Goal: Find contact information: Find contact information

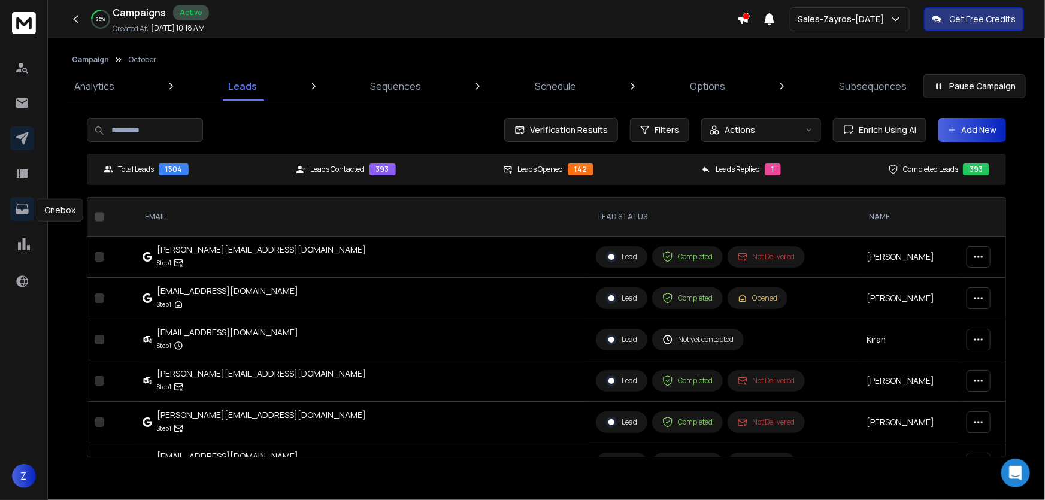
click at [22, 206] on icon at bounding box center [22, 209] width 14 height 14
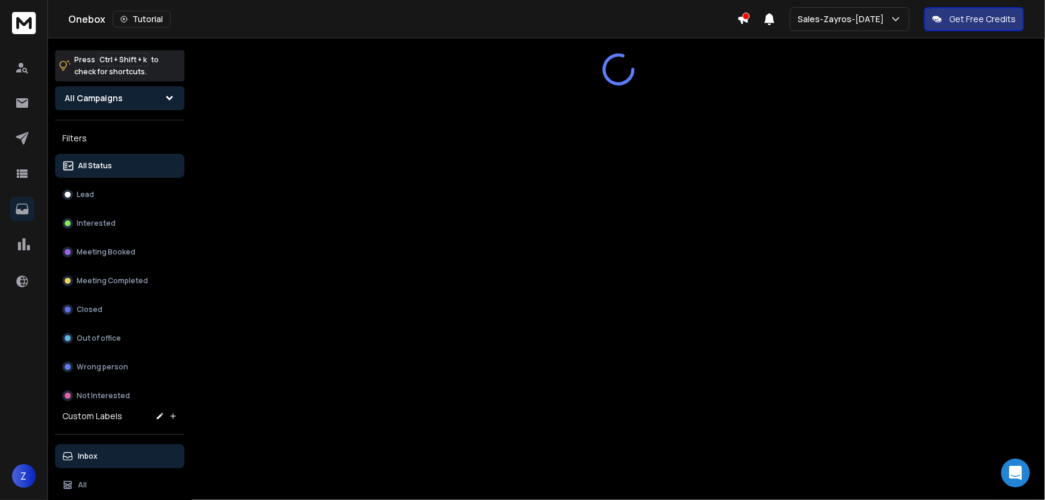
click at [157, 93] on button "All Campaigns" at bounding box center [119, 98] width 129 height 24
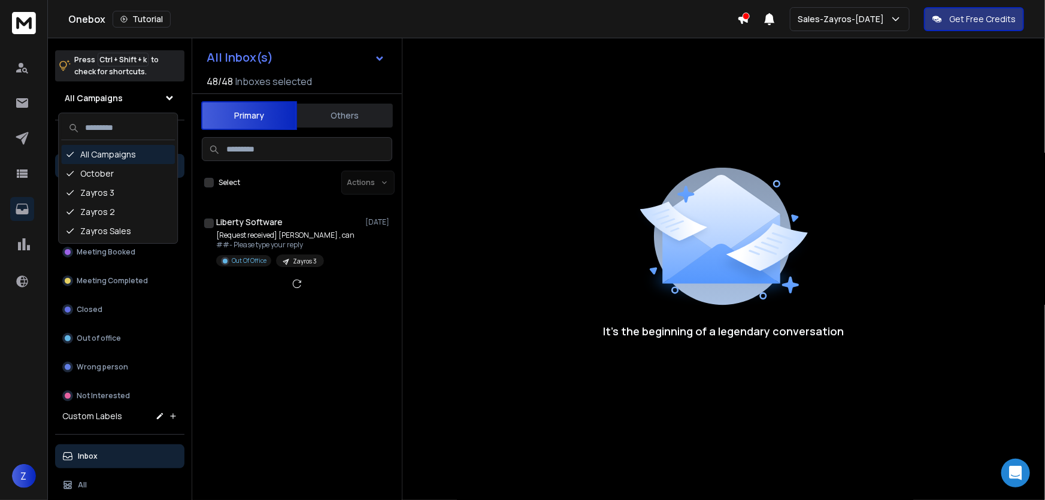
click at [102, 151] on div "All Campaigns" at bounding box center [118, 154] width 114 height 19
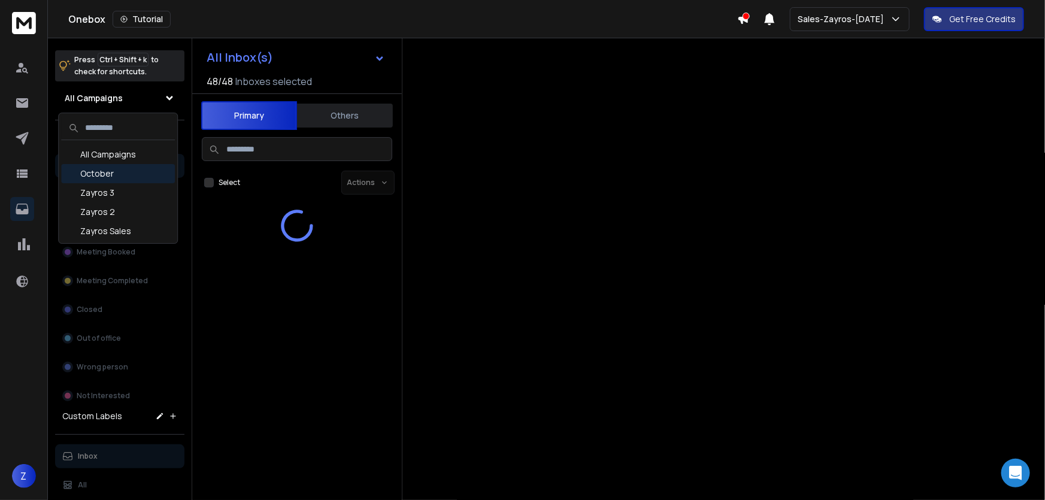
click at [102, 172] on div "October" at bounding box center [118, 173] width 114 height 19
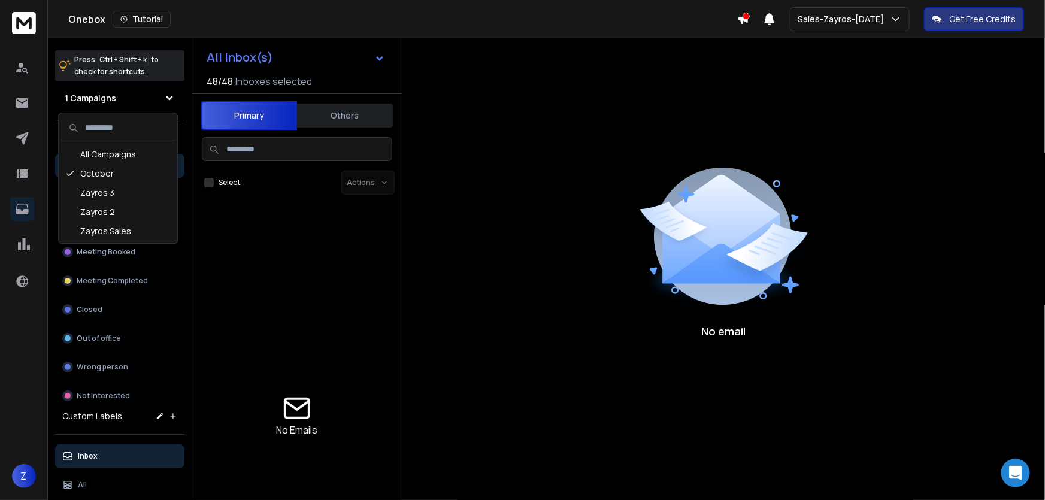
click at [278, 234] on div "No Emails" at bounding box center [297, 392] width 200 height 370
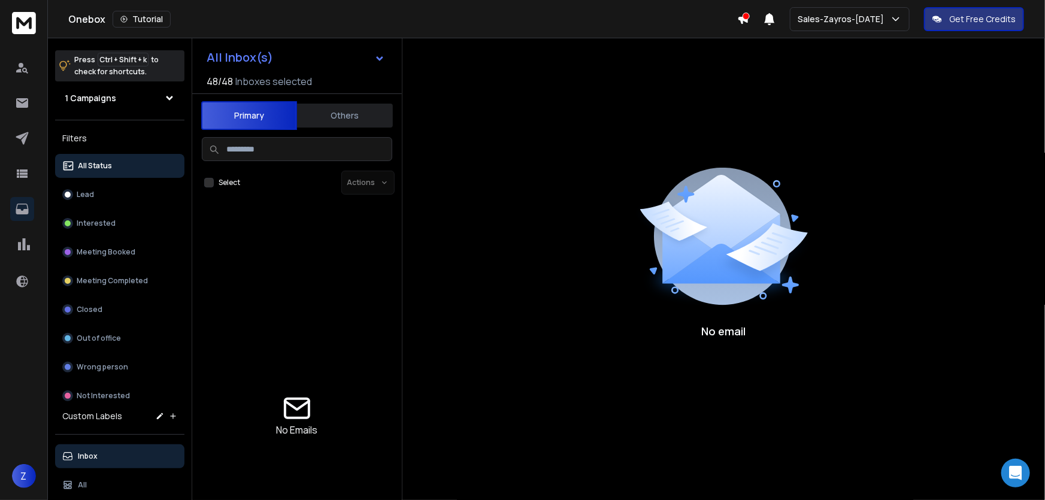
click at [334, 114] on button "Others" at bounding box center [345, 115] width 96 height 26
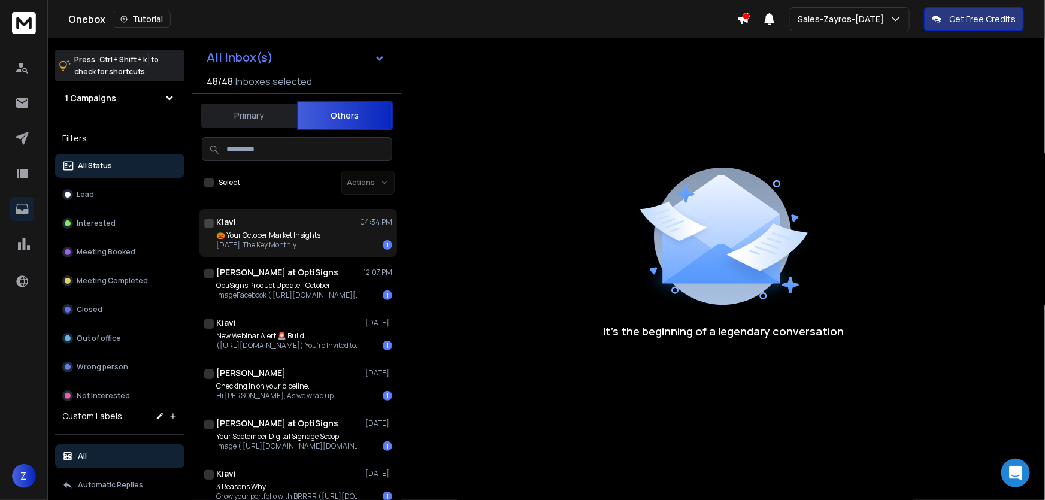
click at [299, 233] on p "🎃 Your October Market Insights" at bounding box center [268, 236] width 104 height 10
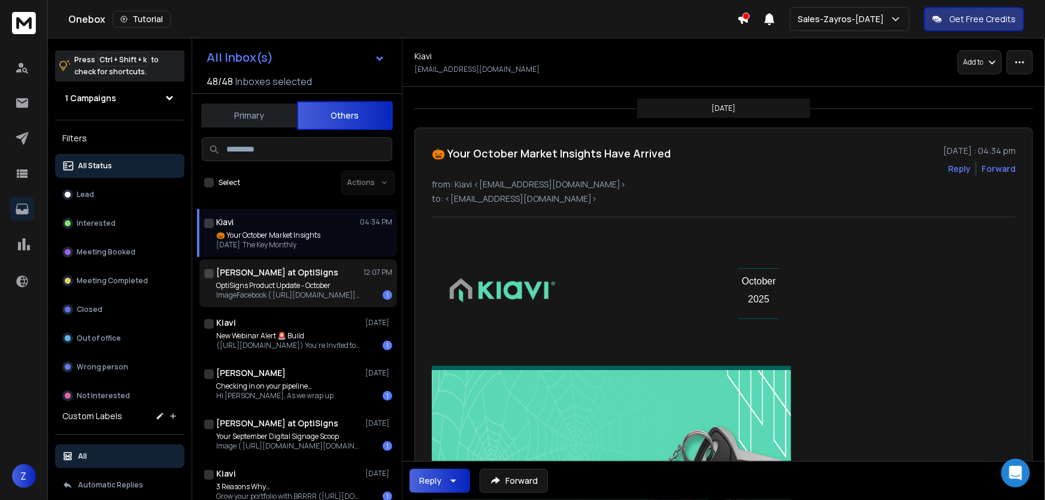
click at [246, 283] on p "OptiSigns Product Update - October" at bounding box center [288, 286] width 144 height 10
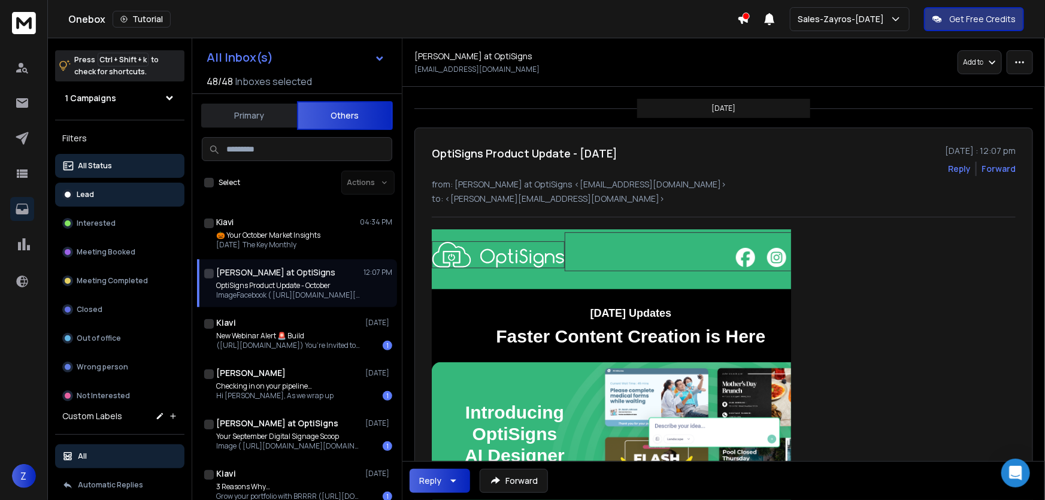
click at [111, 198] on button "Lead" at bounding box center [119, 195] width 129 height 24
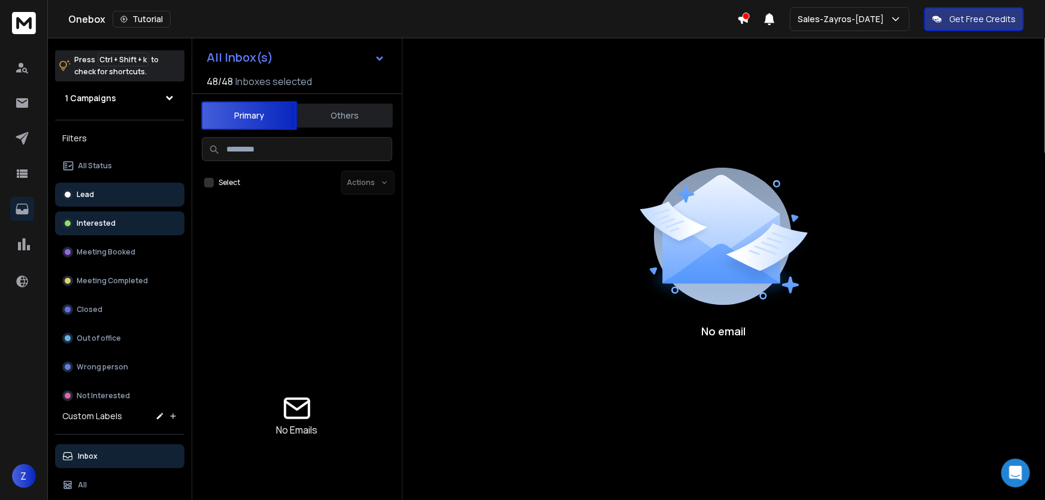
click at [111, 219] on p "Interested" at bounding box center [96, 224] width 39 height 10
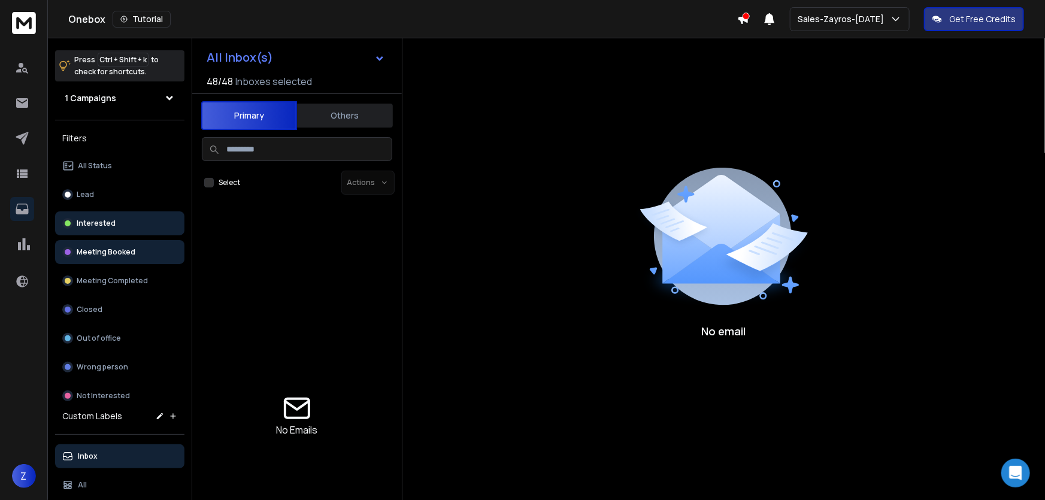
click at [109, 247] on p "Meeting Booked" at bounding box center [106, 252] width 59 height 10
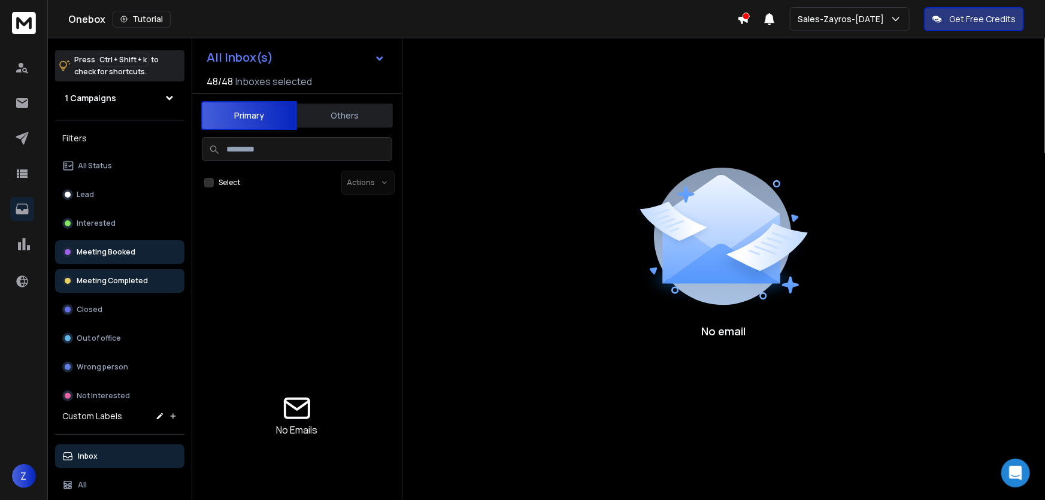
click at [116, 280] on p "Meeting Completed" at bounding box center [112, 281] width 71 height 10
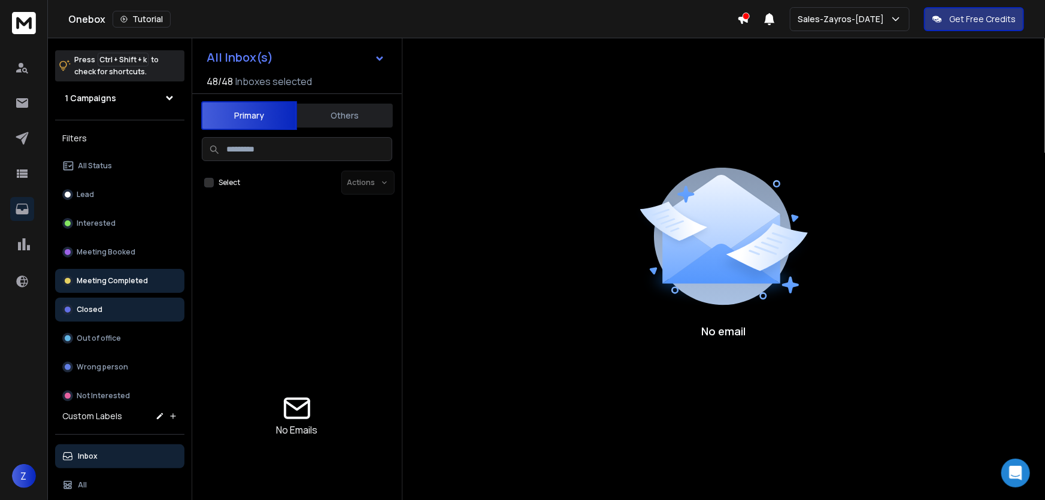
click at [106, 303] on button "Closed" at bounding box center [119, 310] width 129 height 24
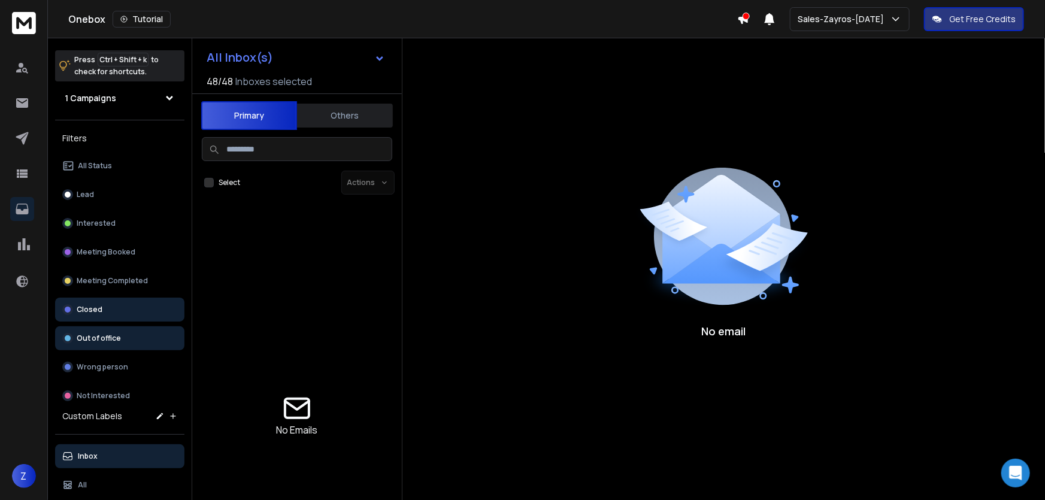
click at [105, 335] on p "Out of office" at bounding box center [99, 339] width 44 height 10
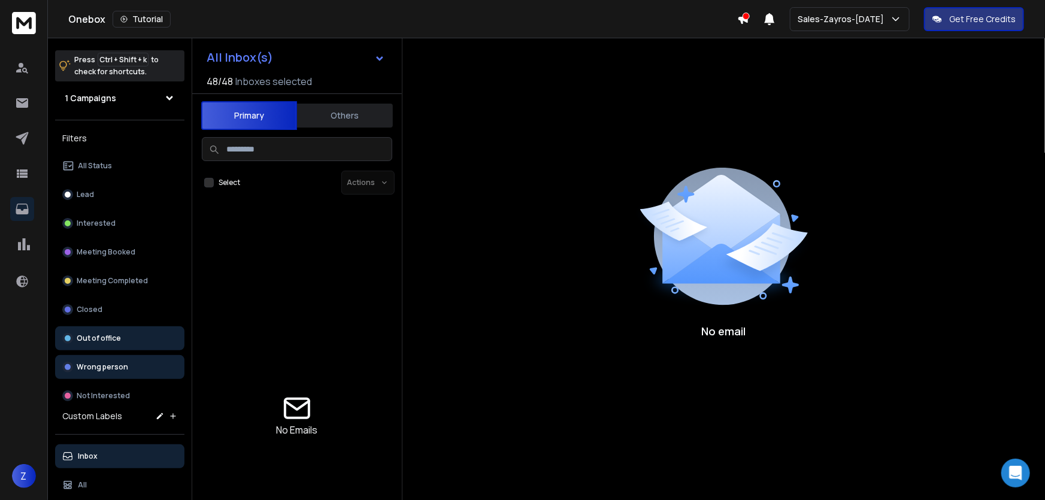
click at [102, 373] on button "Wrong person" at bounding box center [119, 367] width 129 height 24
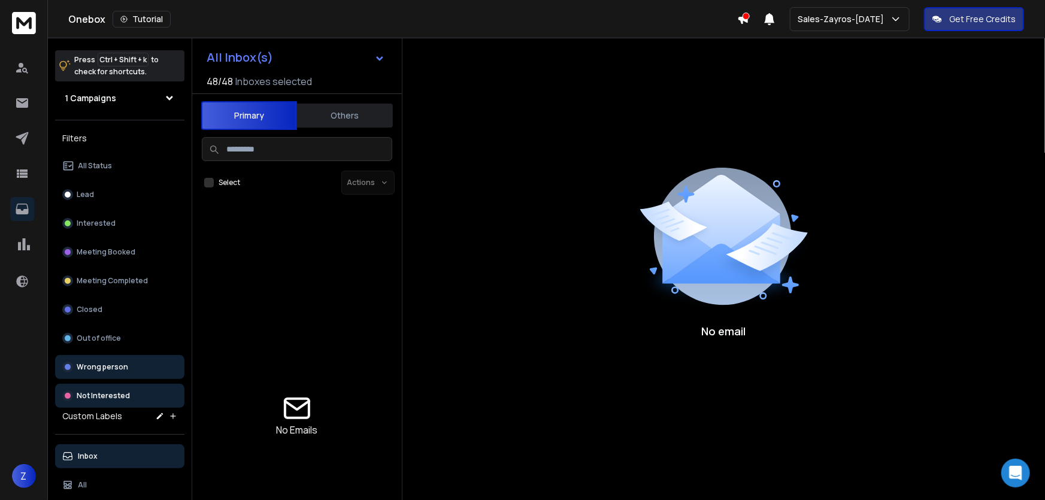
click at [112, 401] on button "Not Interested" at bounding box center [119, 396] width 129 height 24
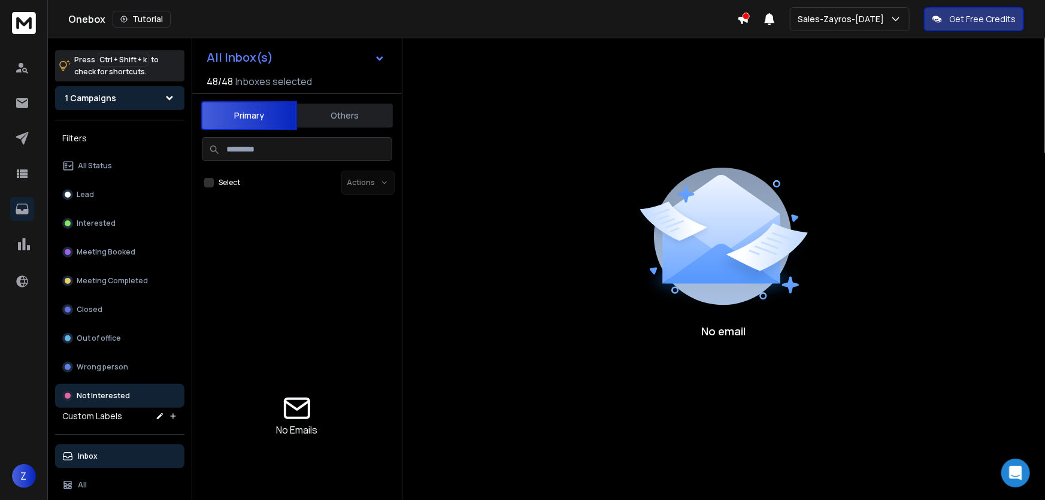
click at [103, 105] on button "1 Campaigns" at bounding box center [119, 98] width 129 height 24
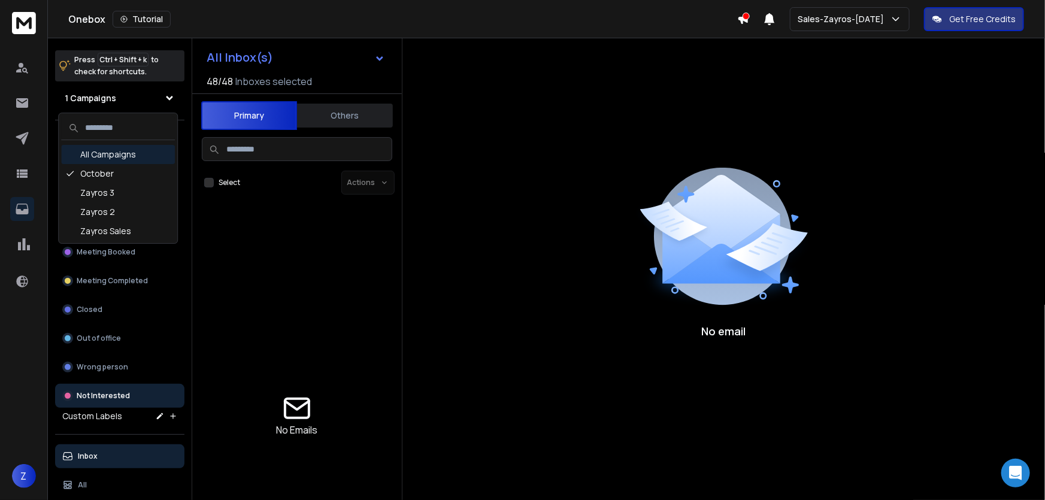
click at [110, 157] on div "All Campaigns" at bounding box center [118, 154] width 114 height 19
click at [167, 96] on icon at bounding box center [169, 98] width 11 height 11
click at [250, 192] on div "Select Actions" at bounding box center [297, 180] width 210 height 29
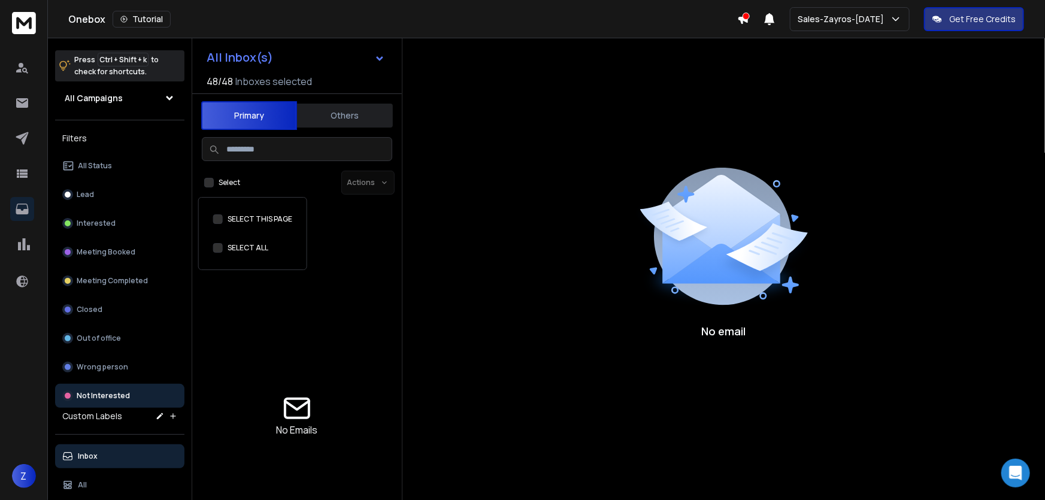
click at [238, 180] on label "Select" at bounding box center [230, 183] width 22 height 10
click at [214, 183] on div "Select" at bounding box center [222, 183] width 36 height 10
click at [212, 183] on button "SELECT THIS PAGE" at bounding box center [209, 183] width 10 height 10
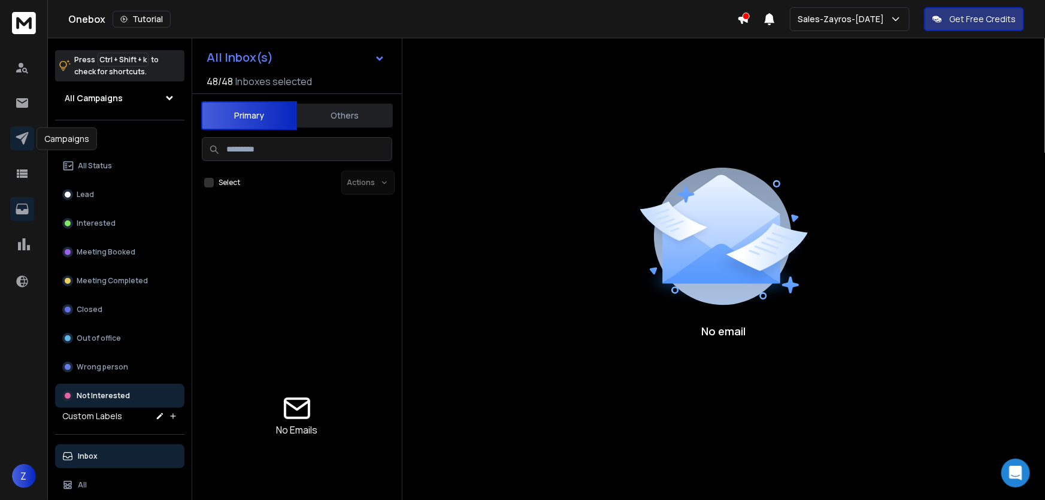
click at [20, 141] on icon at bounding box center [22, 138] width 14 height 14
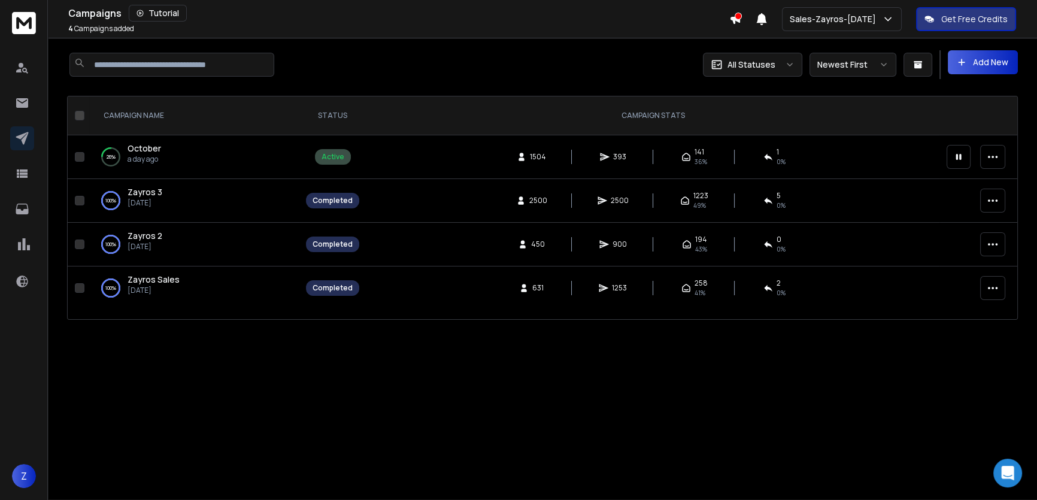
click at [184, 160] on div "26 % October a day ago" at bounding box center [194, 157] width 186 height 29
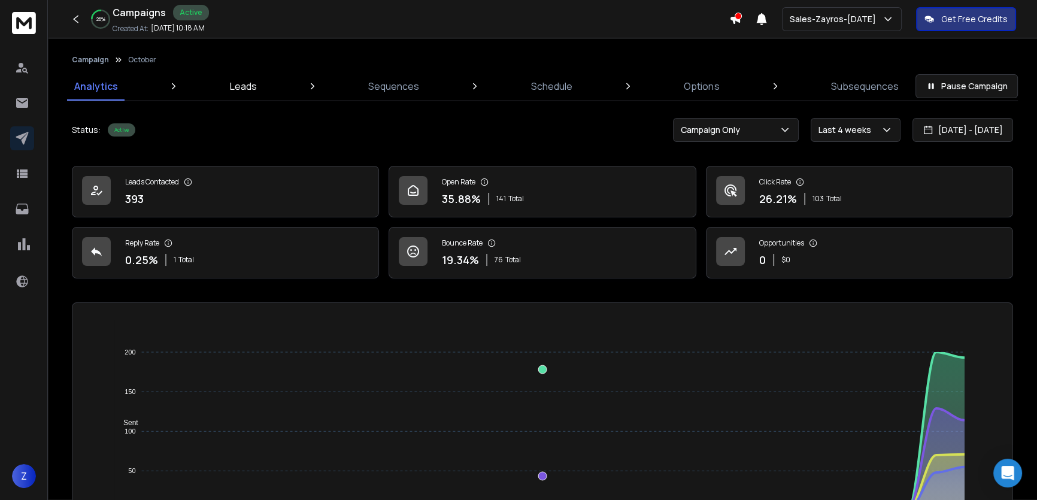
click at [237, 81] on p "Leads" at bounding box center [243, 86] width 27 height 14
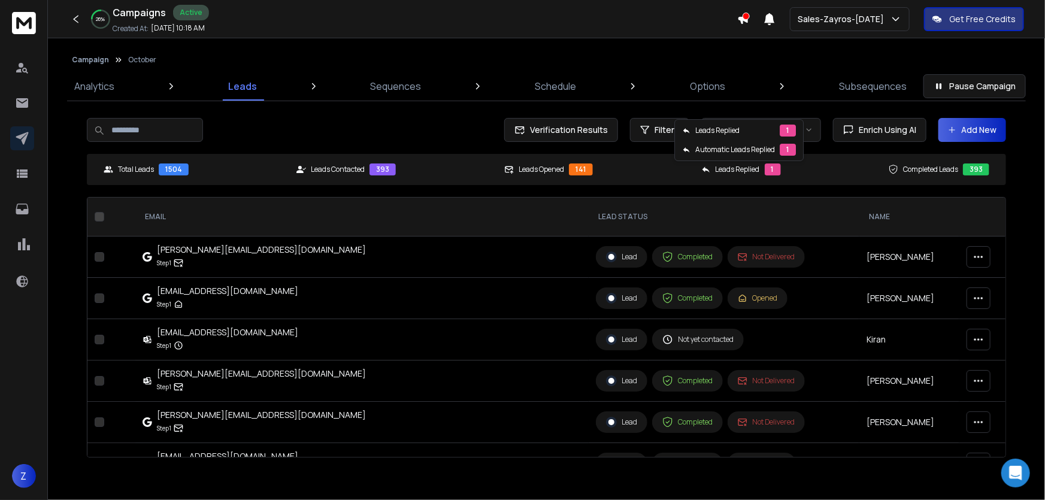
click at [749, 167] on p "Leads Replied" at bounding box center [738, 170] width 44 height 10
click at [735, 171] on p "Leads Replied" at bounding box center [738, 170] width 44 height 10
click at [737, 146] on p "Automatic Leads Replied" at bounding box center [735, 150] width 80 height 10
click at [719, 129] on p "Leads Replied" at bounding box center [717, 131] width 44 height 10
click at [763, 151] on p "Automatic Leads Replied" at bounding box center [735, 150] width 80 height 10
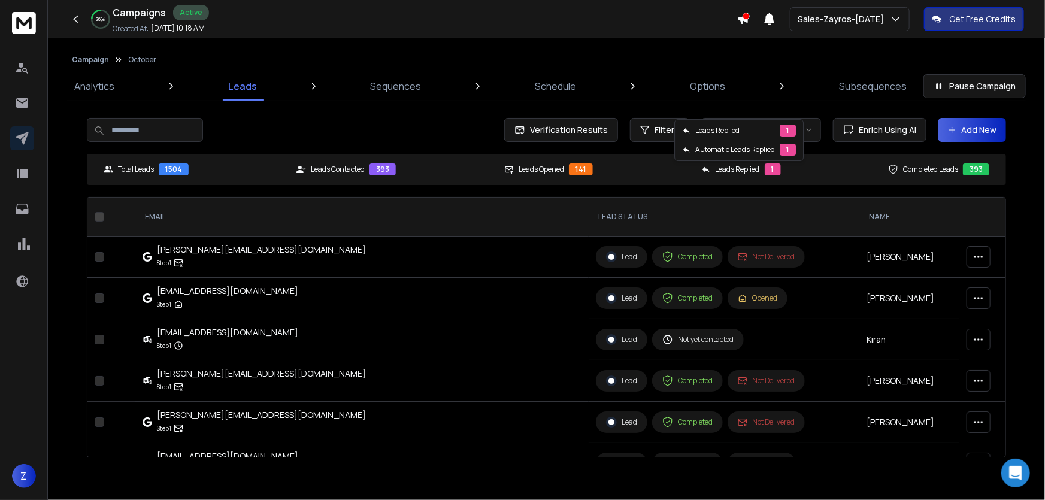
click at [786, 150] on div "1" at bounding box center [788, 150] width 16 height 12
click at [789, 150] on div "1" at bounding box center [788, 150] width 16 height 12
click at [693, 147] on div "Automatic Leads Replied" at bounding box center [728, 150] width 93 height 10
click at [691, 148] on div "Automatic Leads Replied" at bounding box center [728, 150] width 93 height 10
click at [17, 205] on icon at bounding box center [22, 209] width 13 height 11
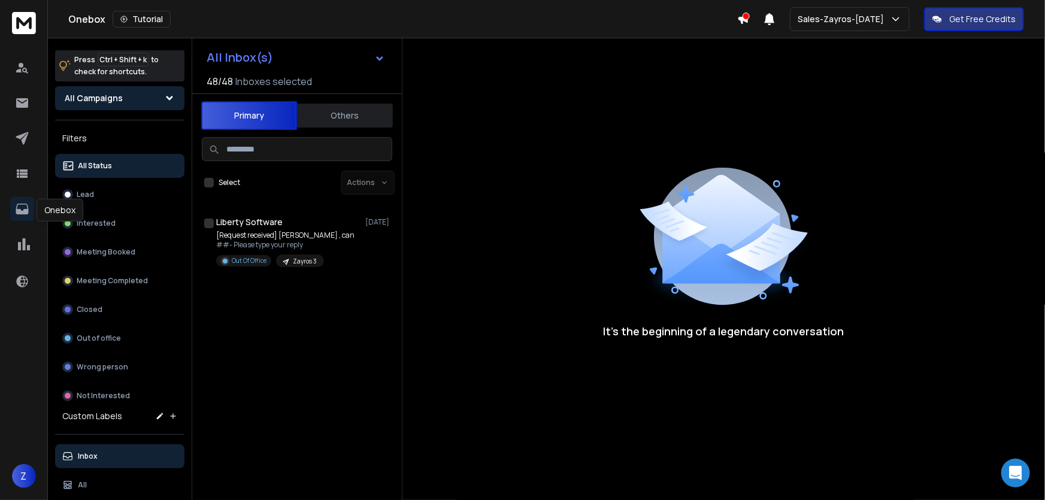
click at [103, 102] on h1 "All Campaigns" at bounding box center [94, 98] width 58 height 12
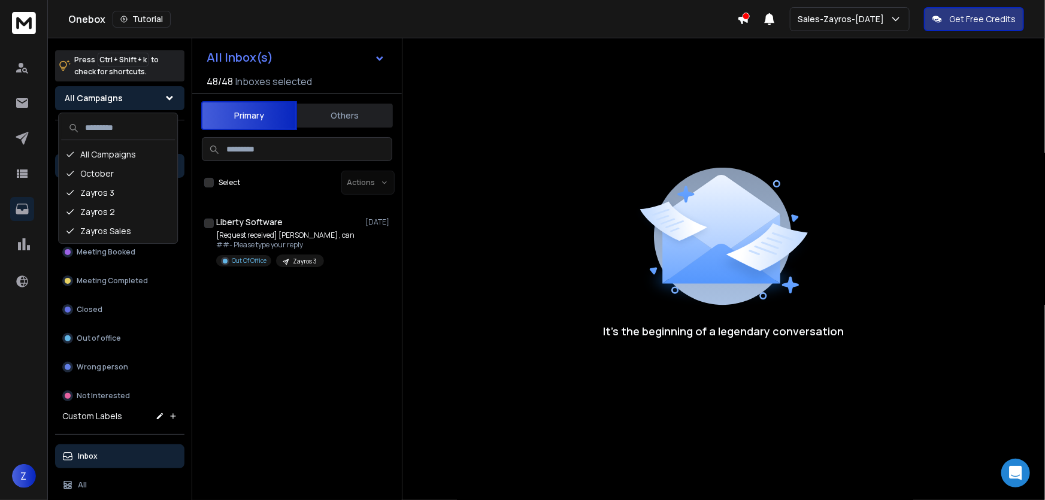
click at [103, 102] on h1 "All Campaigns" at bounding box center [94, 98] width 58 height 12
click at [239, 351] on div "Liberty Software [DATE] [Request received] [PERSON_NAME] , can ##- Please type …" at bounding box center [297, 280] width 210 height 147
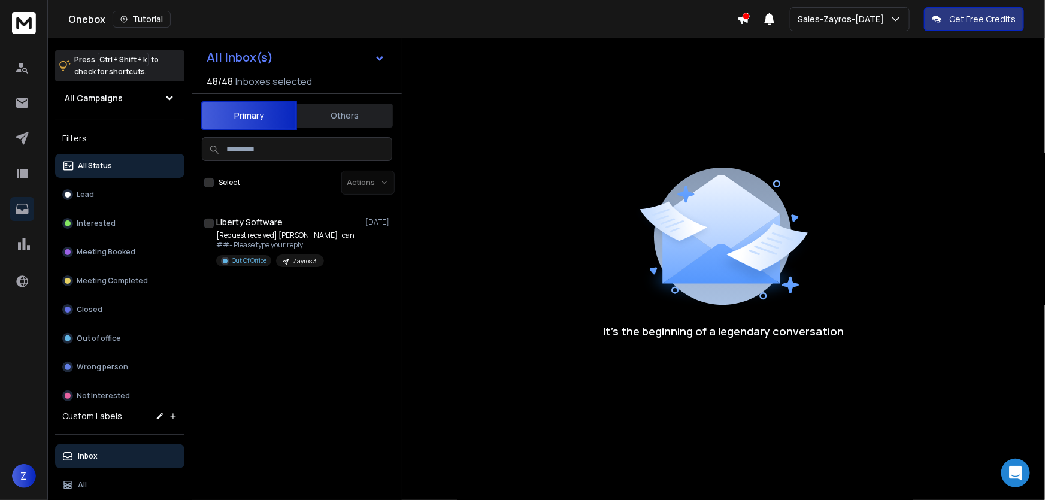
click at [95, 157] on button "All Status" at bounding box center [119, 166] width 129 height 24
click at [92, 161] on p "All Status" at bounding box center [95, 166] width 34 height 10
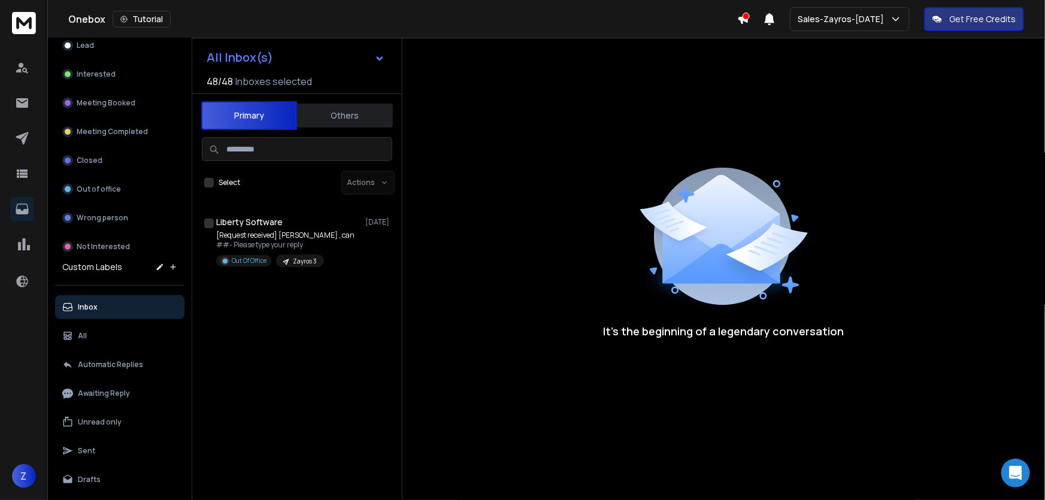
scroll to position [163, 0]
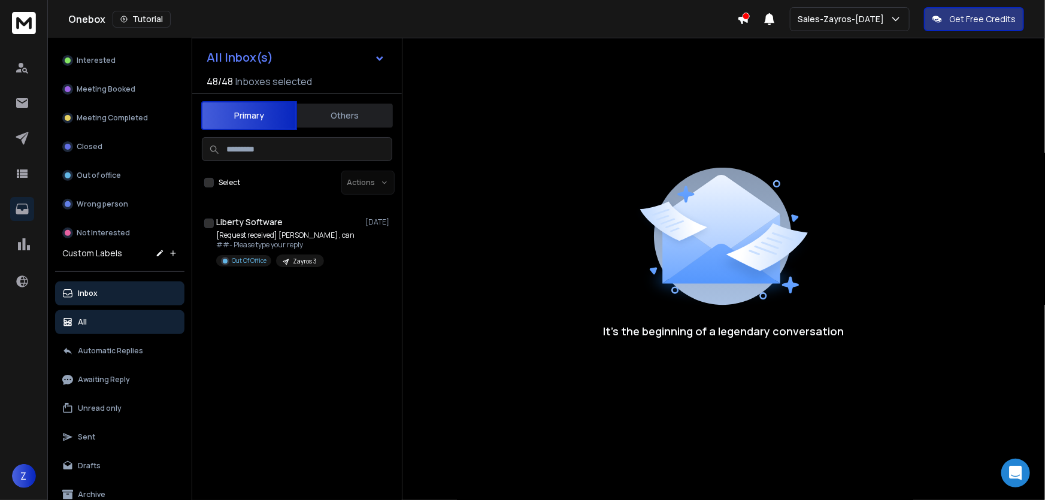
click at [95, 319] on button "All" at bounding box center [119, 322] width 129 height 24
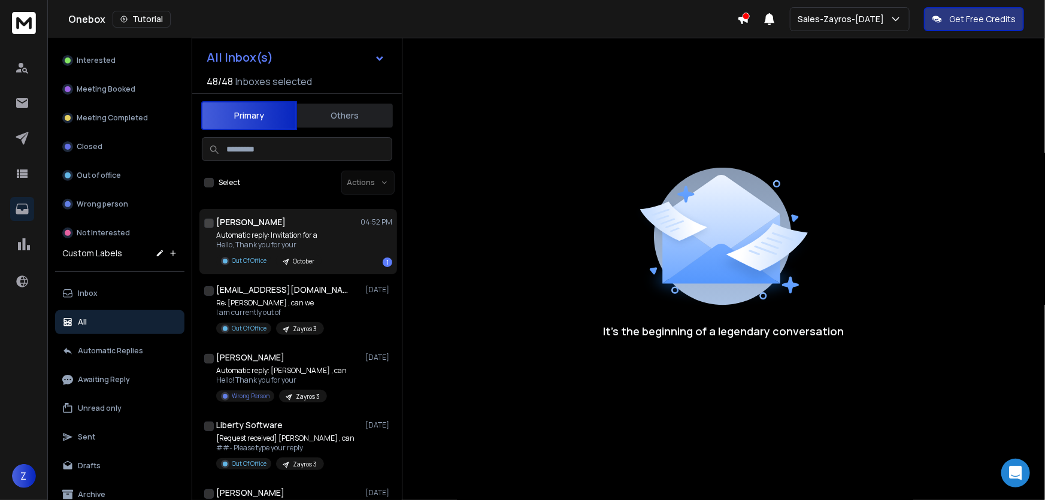
click at [354, 246] on div "Automatic reply: Invitation for a Hello, Thank you for your Out Of Office [DATE]" at bounding box center [304, 249] width 176 height 37
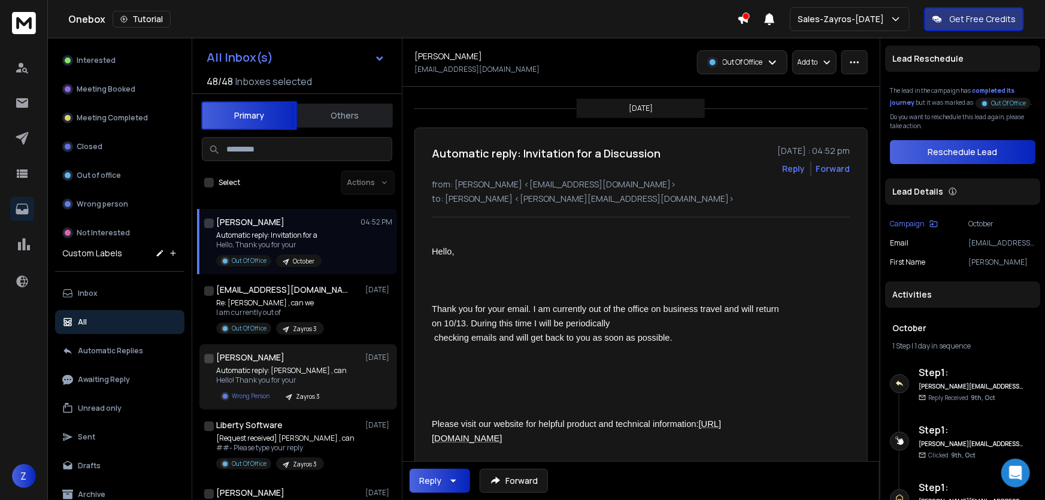
click at [350, 387] on div "Automatic reply: [PERSON_NAME] , can Hello! Thank you for your Wrong Person [PE…" at bounding box center [304, 384] width 176 height 37
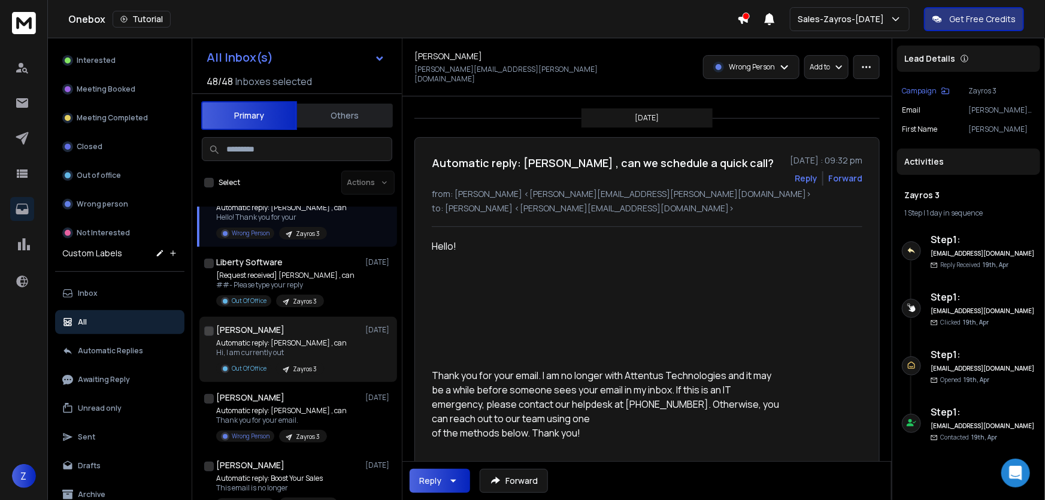
click at [338, 334] on div "[PERSON_NAME] [DATE]" at bounding box center [304, 330] width 176 height 12
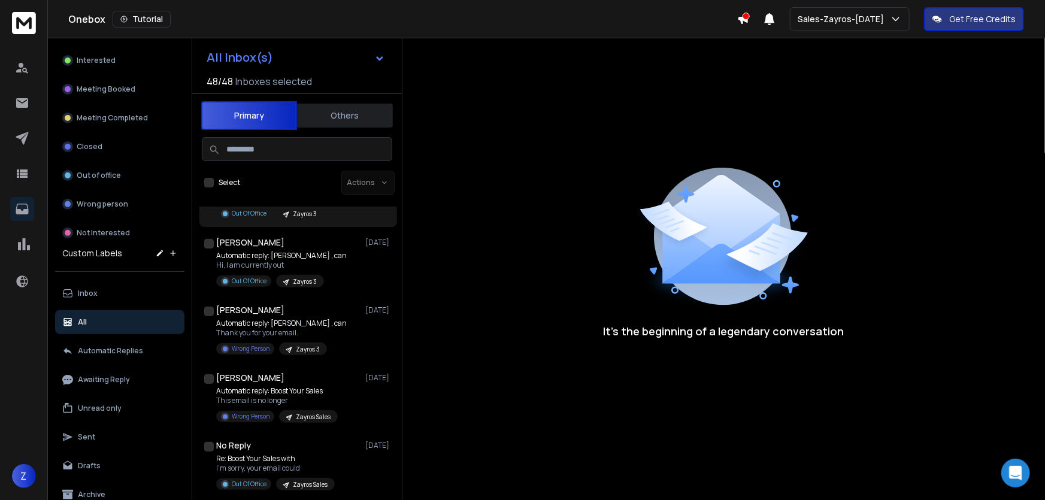
scroll to position [250, 0]
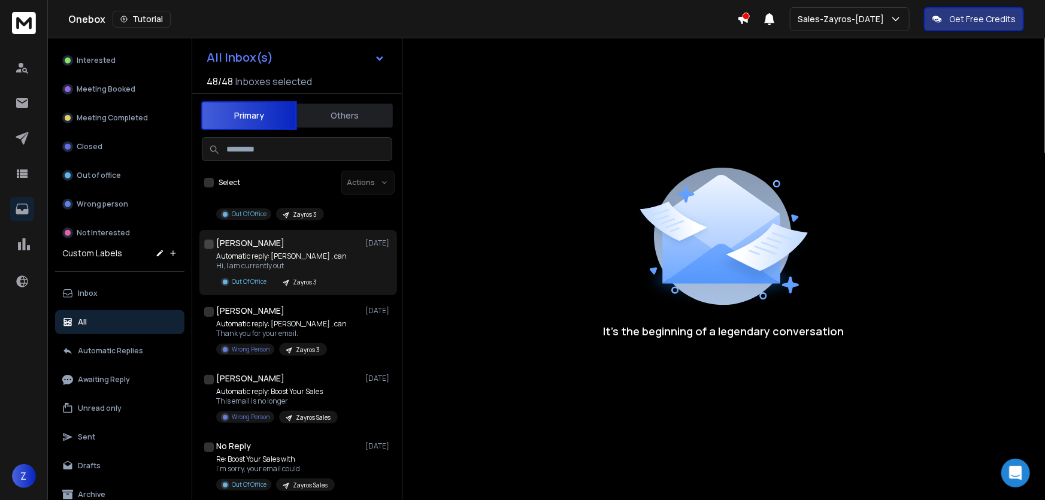
click at [334, 265] on div "Automatic reply: [PERSON_NAME] , can Hi, I am currently out Out Of Office Zayro…" at bounding box center [304, 269] width 176 height 37
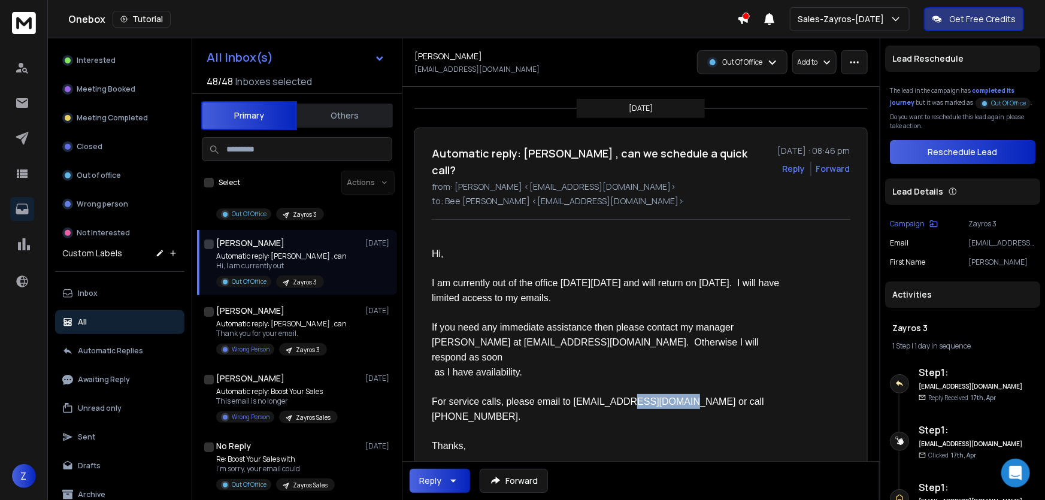
drag, startPoint x: 672, startPoint y: 384, endPoint x: 620, endPoint y: 385, distance: 52.1
click at [620, 396] on span "For service calls, please email to [EMAIL_ADDRESS][DOMAIN_NAME] or call [PHONE_…" at bounding box center [599, 408] width 335 height 25
copy span "[EMAIL_ADDRESS][DOMAIN_NAME]"
drag, startPoint x: 560, startPoint y: 341, endPoint x: 487, endPoint y: 338, distance: 73.1
click at [487, 338] on span "If you need any immediate assistance then please contact my manager [PERSON_NAM…" at bounding box center [596, 349] width 329 height 55
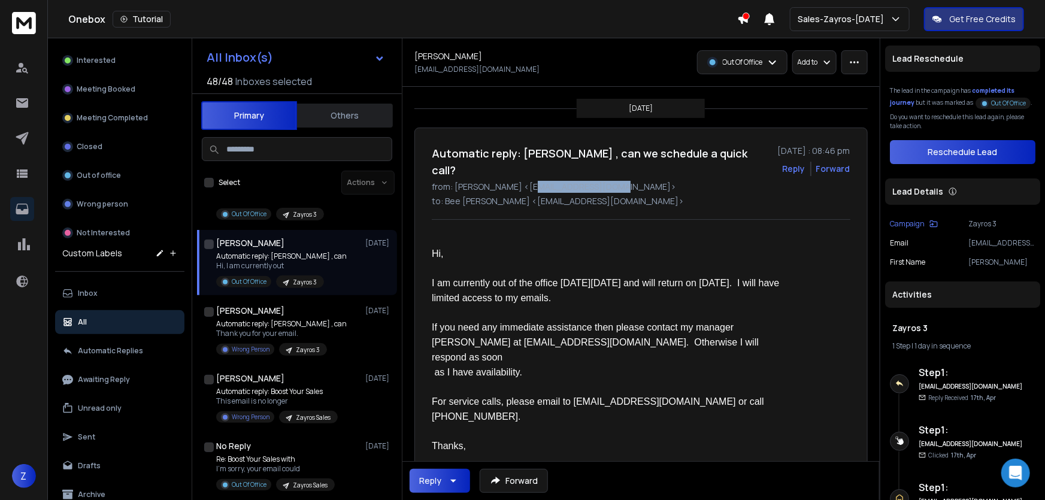
copy p "[EMAIL_ADDRESS][DOMAIN_NAME]"
drag, startPoint x: 618, startPoint y: 186, endPoint x: 721, endPoint y: 122, distance: 121.3
click at [532, 181] on p "from: [PERSON_NAME] <[EMAIL_ADDRESS][DOMAIN_NAME]>" at bounding box center [641, 187] width 419 height 12
